Goal: Check status: Check status

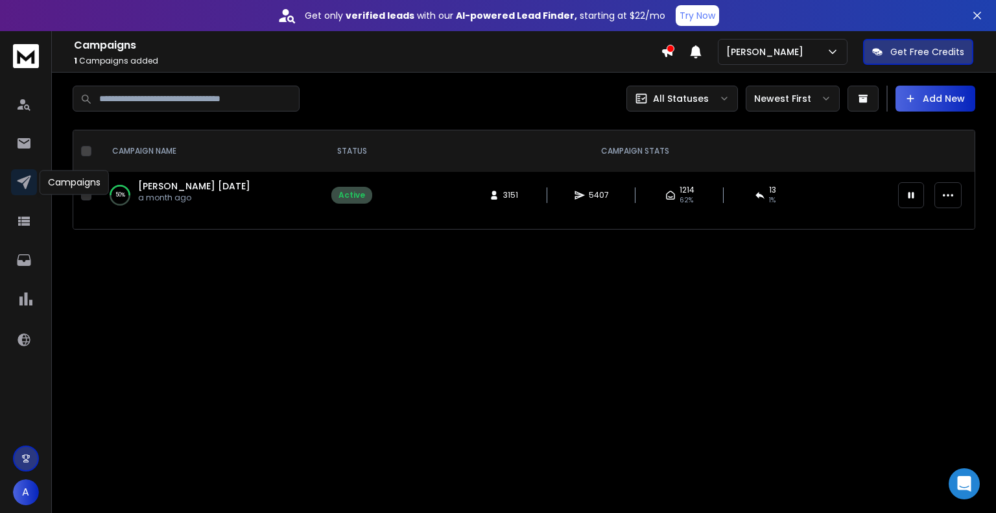
click at [184, 190] on span "[PERSON_NAME] [DATE]" at bounding box center [194, 186] width 112 height 13
click at [208, 204] on div "[PERSON_NAME] [DATE] a month ago" at bounding box center [194, 195] width 112 height 31
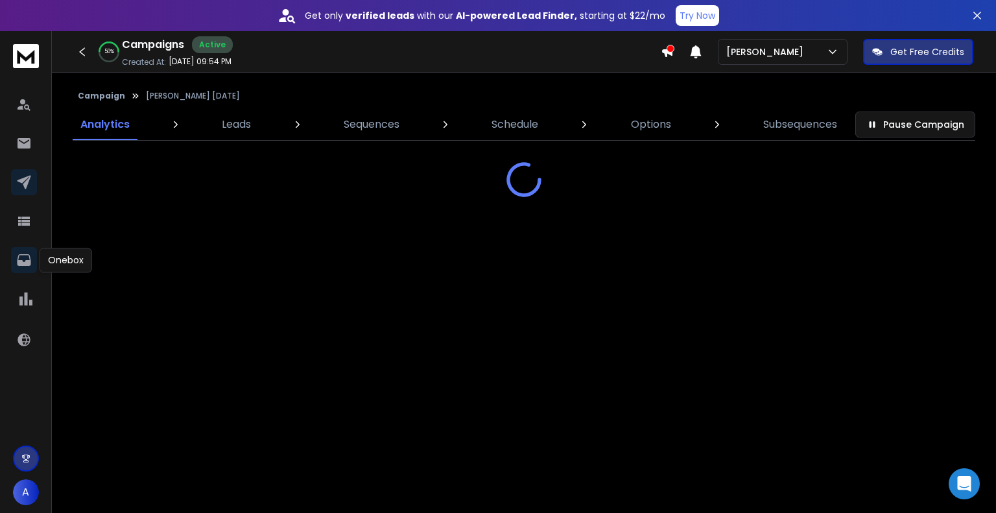
click at [21, 258] on icon at bounding box center [24, 260] width 16 height 16
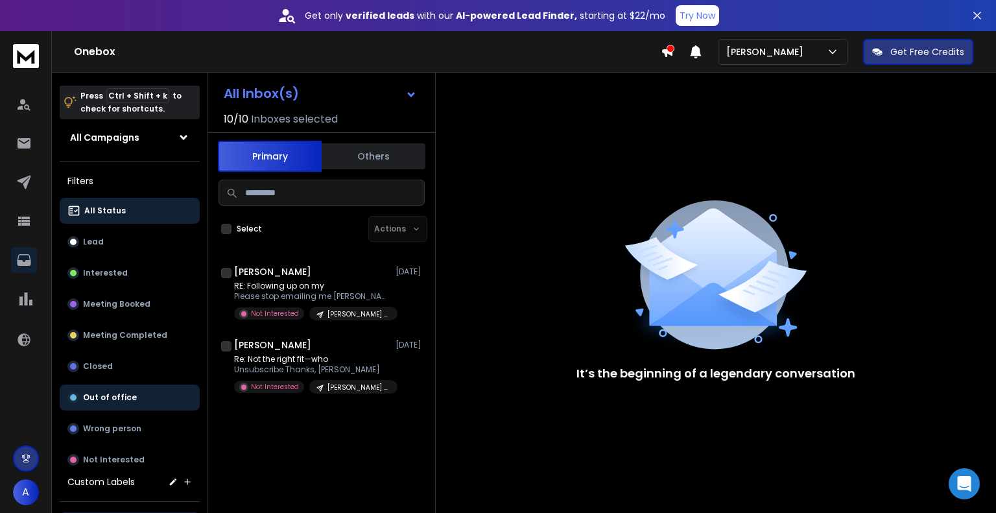
scroll to position [232, 0]
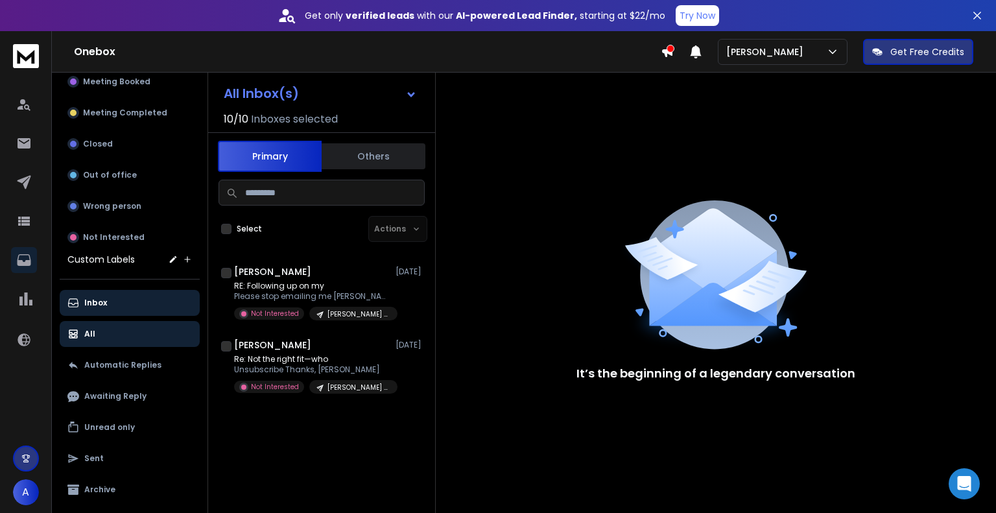
click at [120, 332] on button "All" at bounding box center [130, 334] width 140 height 26
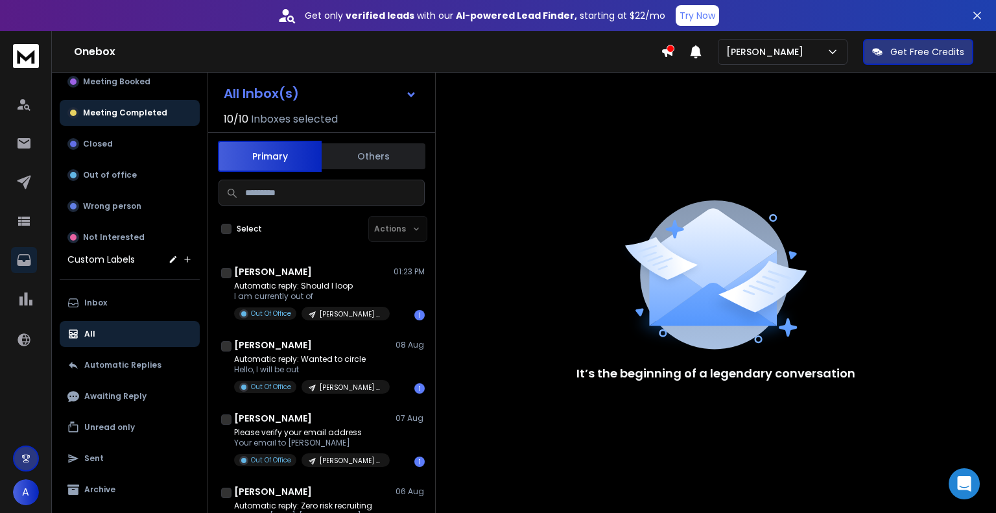
scroll to position [0, 0]
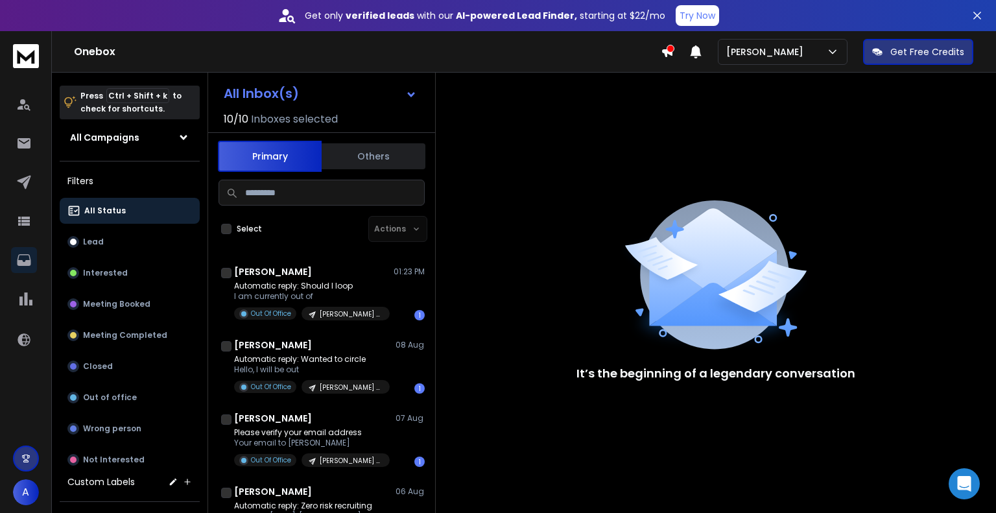
click at [94, 210] on p "All Status" at bounding box center [105, 211] width 42 height 10
click at [117, 241] on button "Lead" at bounding box center [130, 242] width 140 height 26
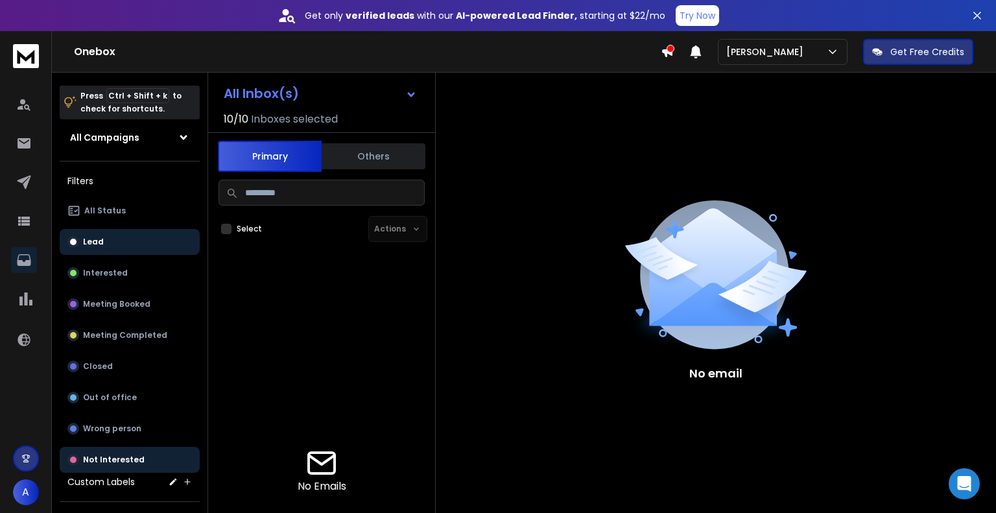
click at [102, 453] on button "Not Interested" at bounding box center [130, 460] width 140 height 26
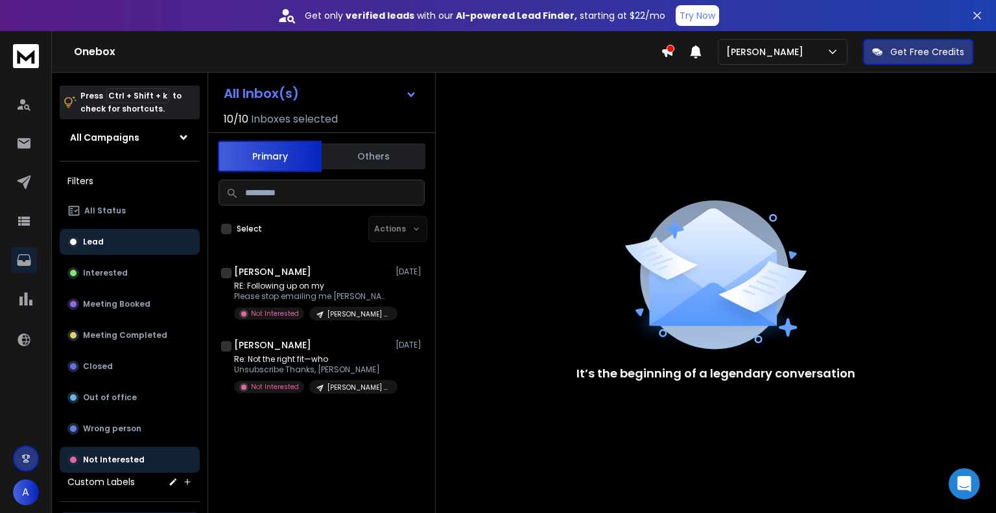
click at [97, 237] on p "Lead" at bounding box center [93, 242] width 21 height 10
